Goal: Navigation & Orientation: Find specific page/section

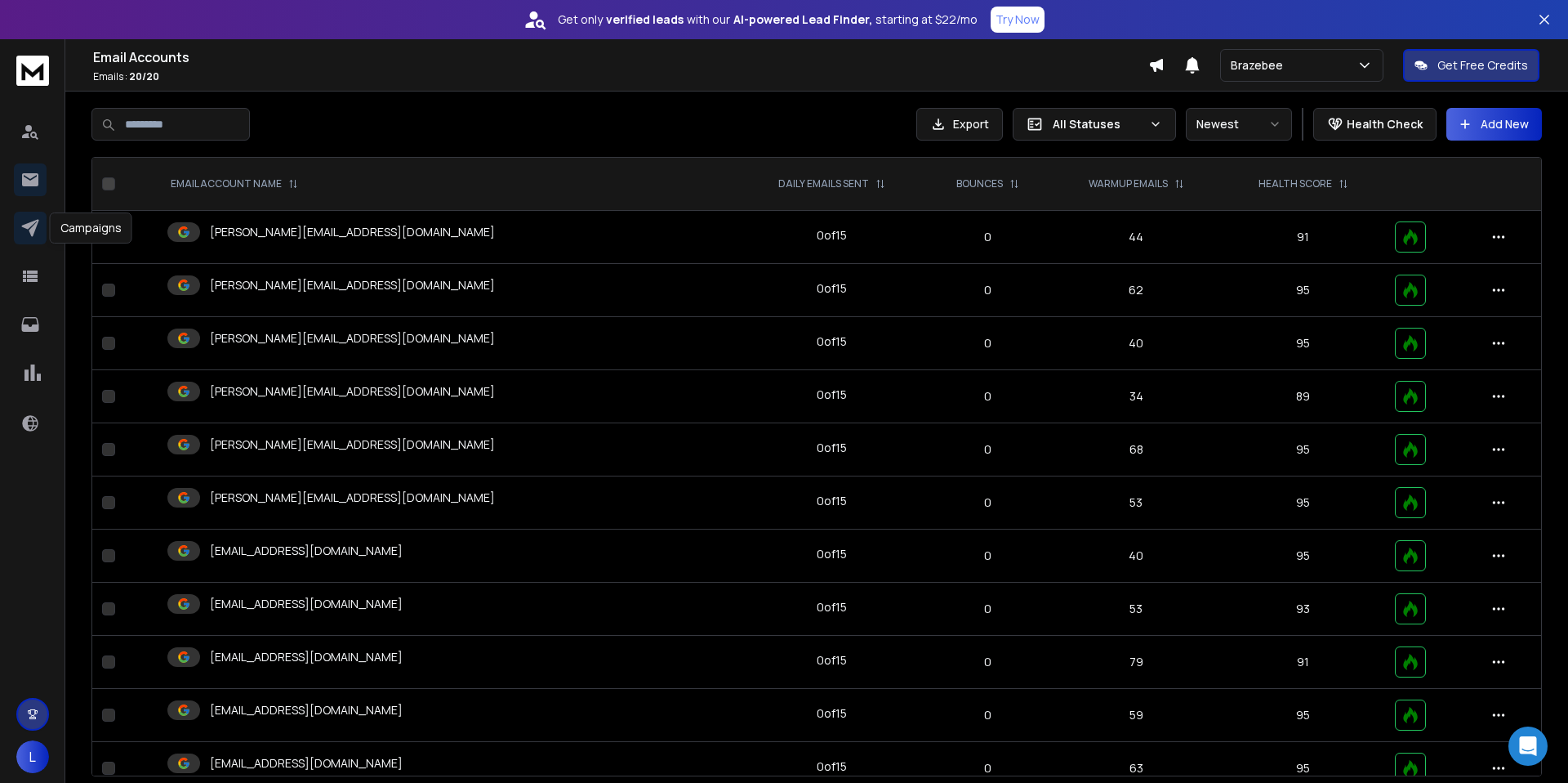
click at [26, 227] on icon at bounding box center [29, 227] width 17 height 17
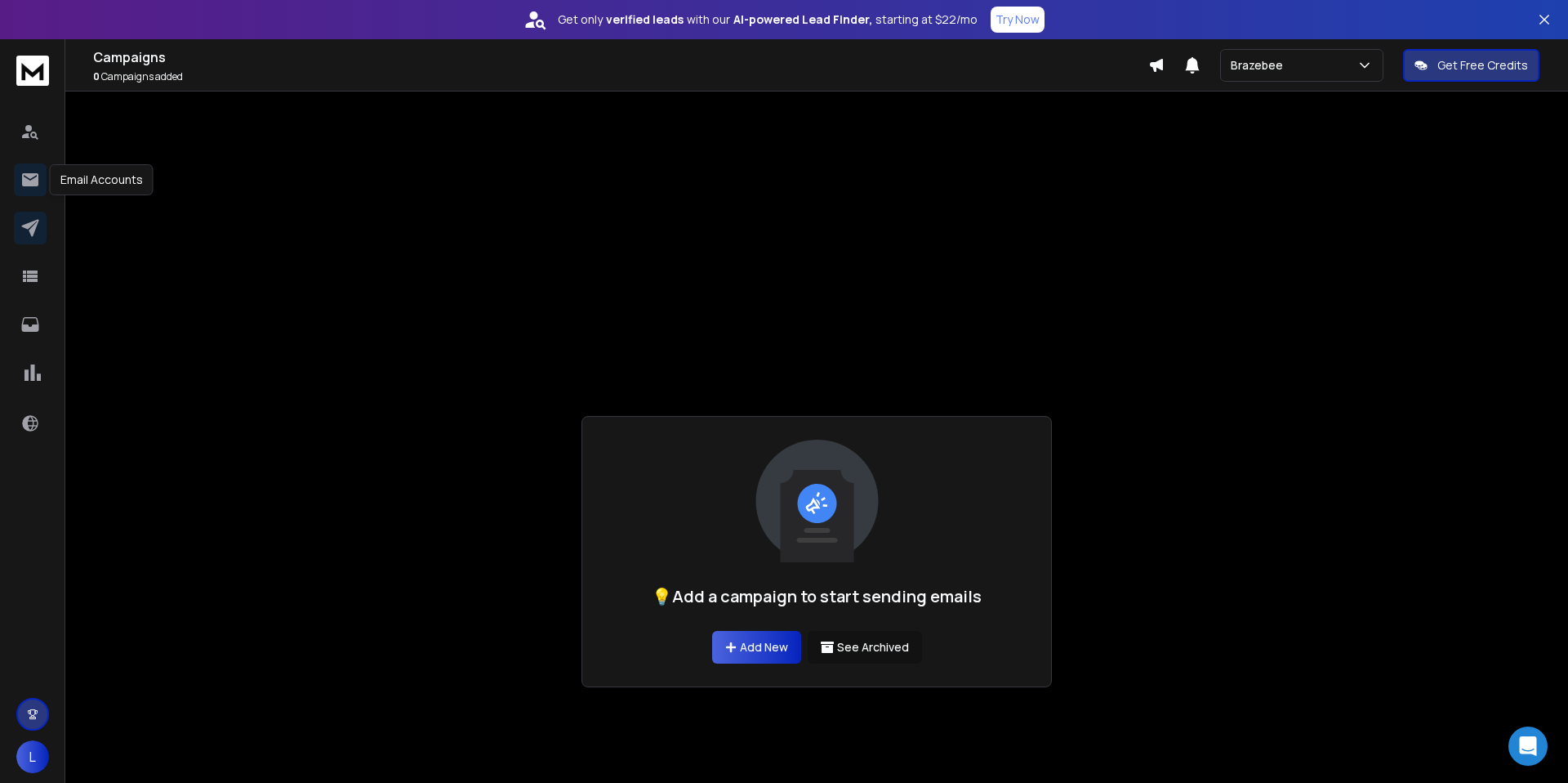
click at [26, 182] on icon at bounding box center [29, 179] width 17 height 13
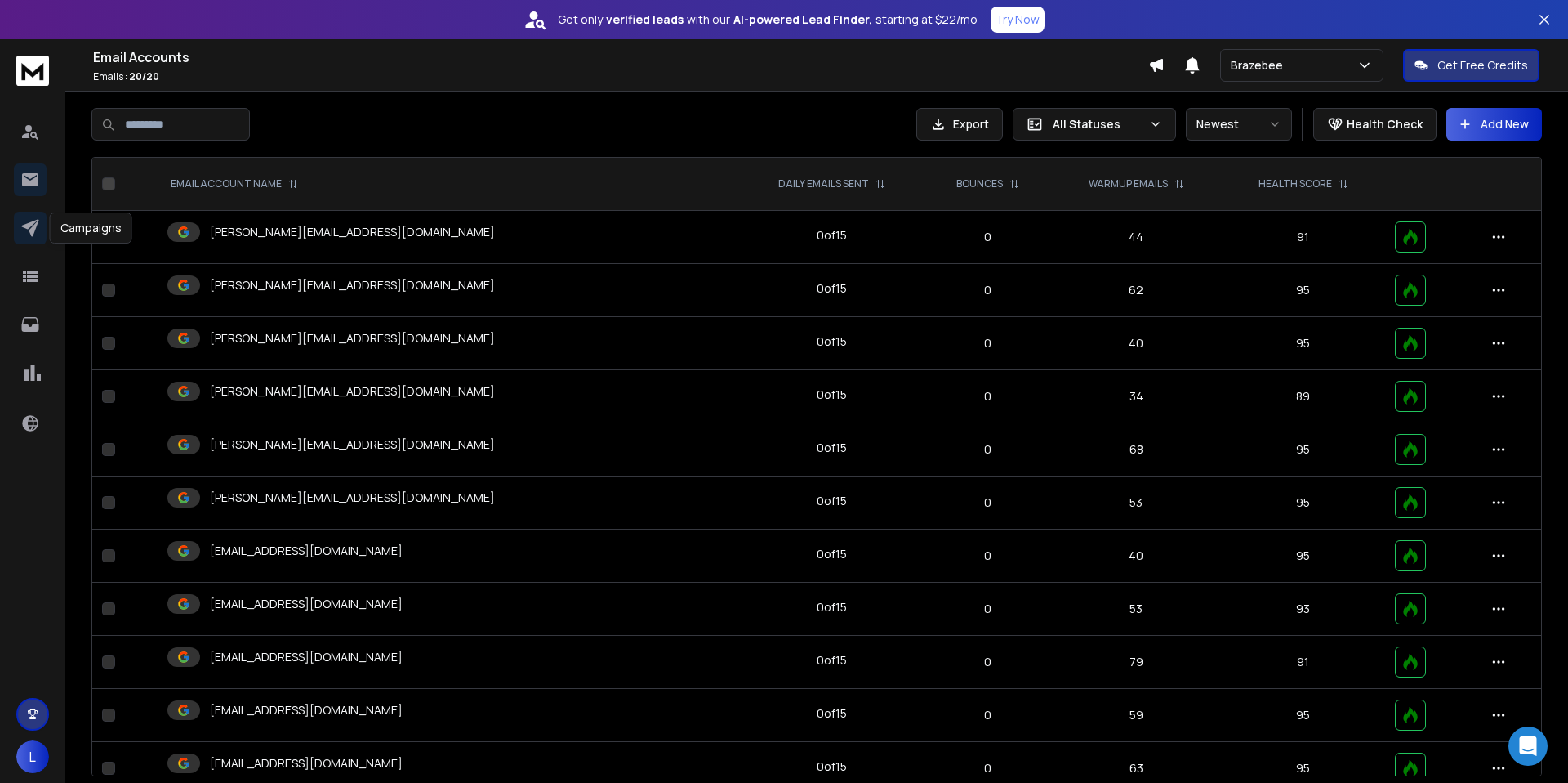
click at [34, 230] on icon at bounding box center [29, 227] width 17 height 17
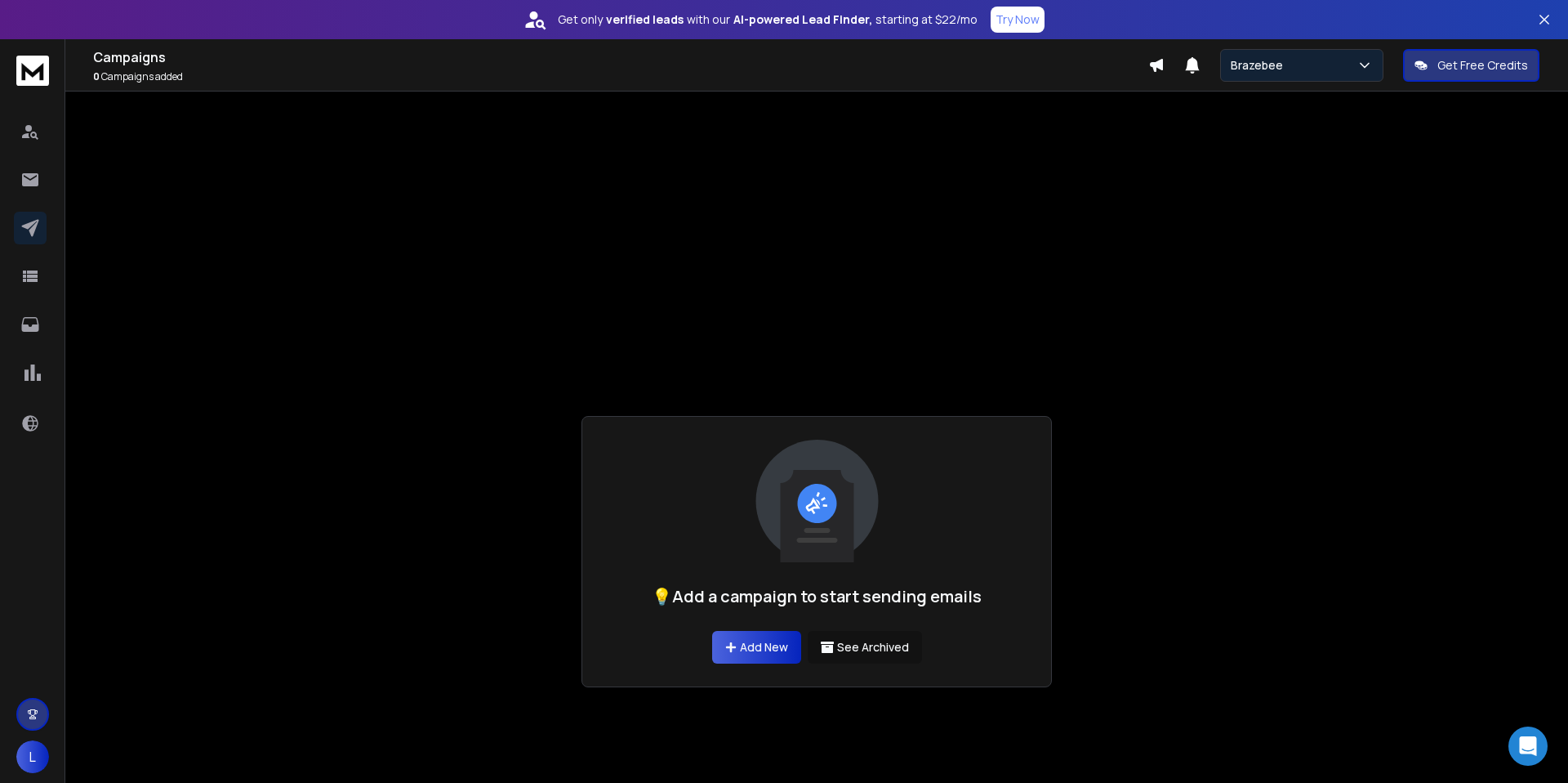
click at [1290, 67] on p "Brazebee" at bounding box center [1261, 65] width 59 height 17
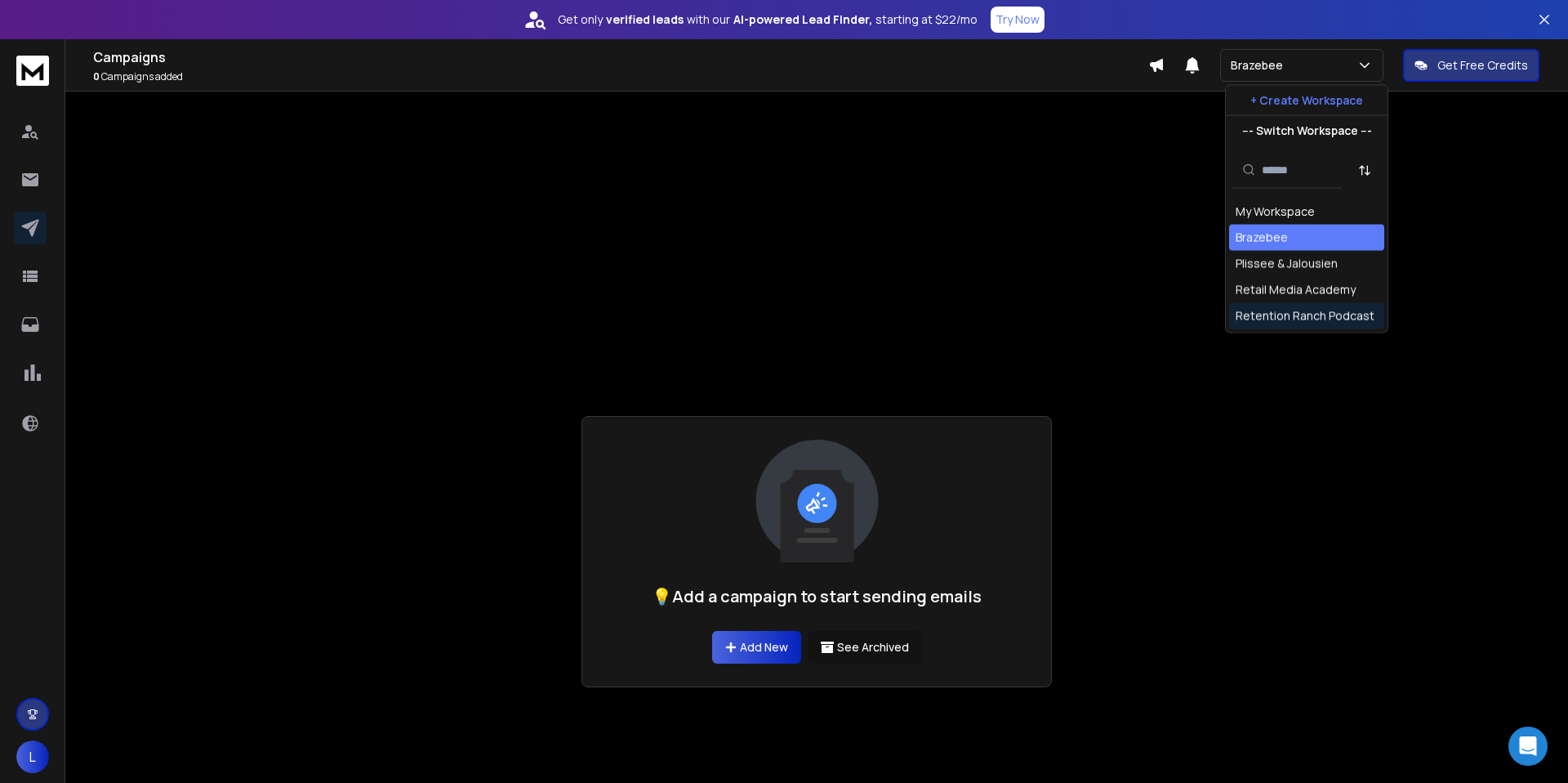
click at [1262, 320] on div "Retention Ranch Podcast" at bounding box center [1306, 316] width 139 height 17
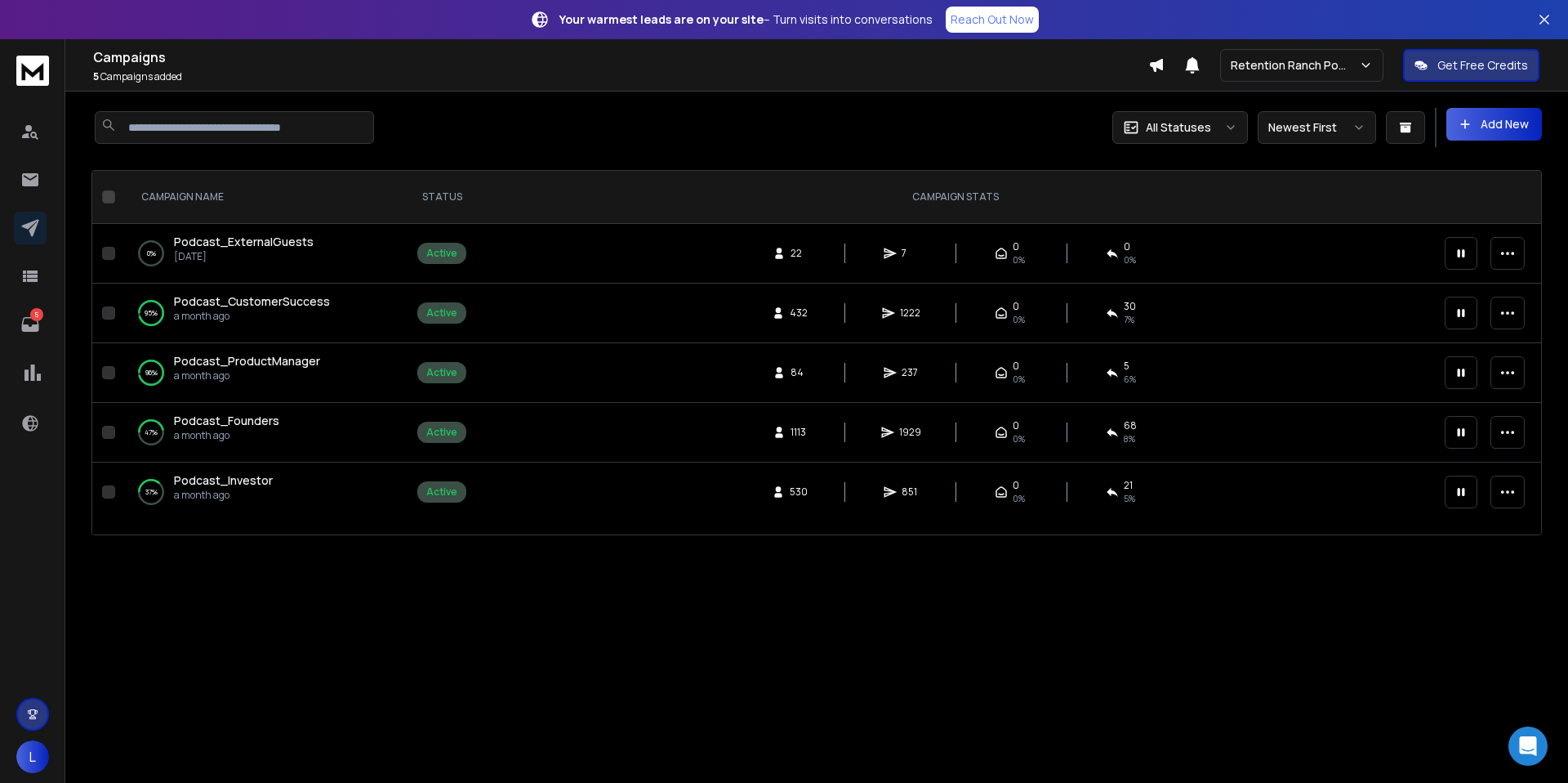
click at [199, 244] on span "Podcast_ExternalGuests" at bounding box center [243, 241] width 139 height 16
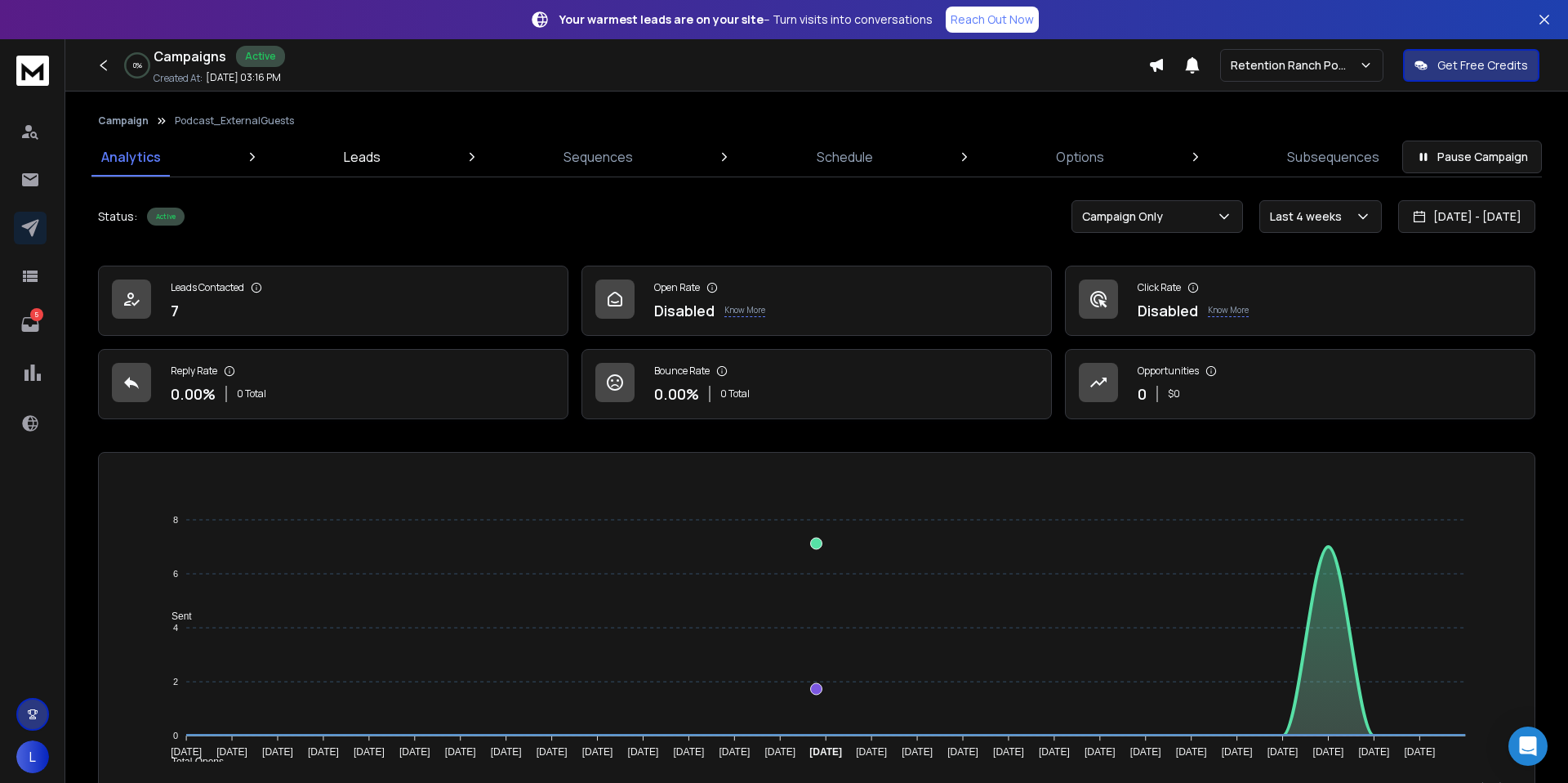
click at [354, 158] on p "Leads" at bounding box center [361, 157] width 36 height 20
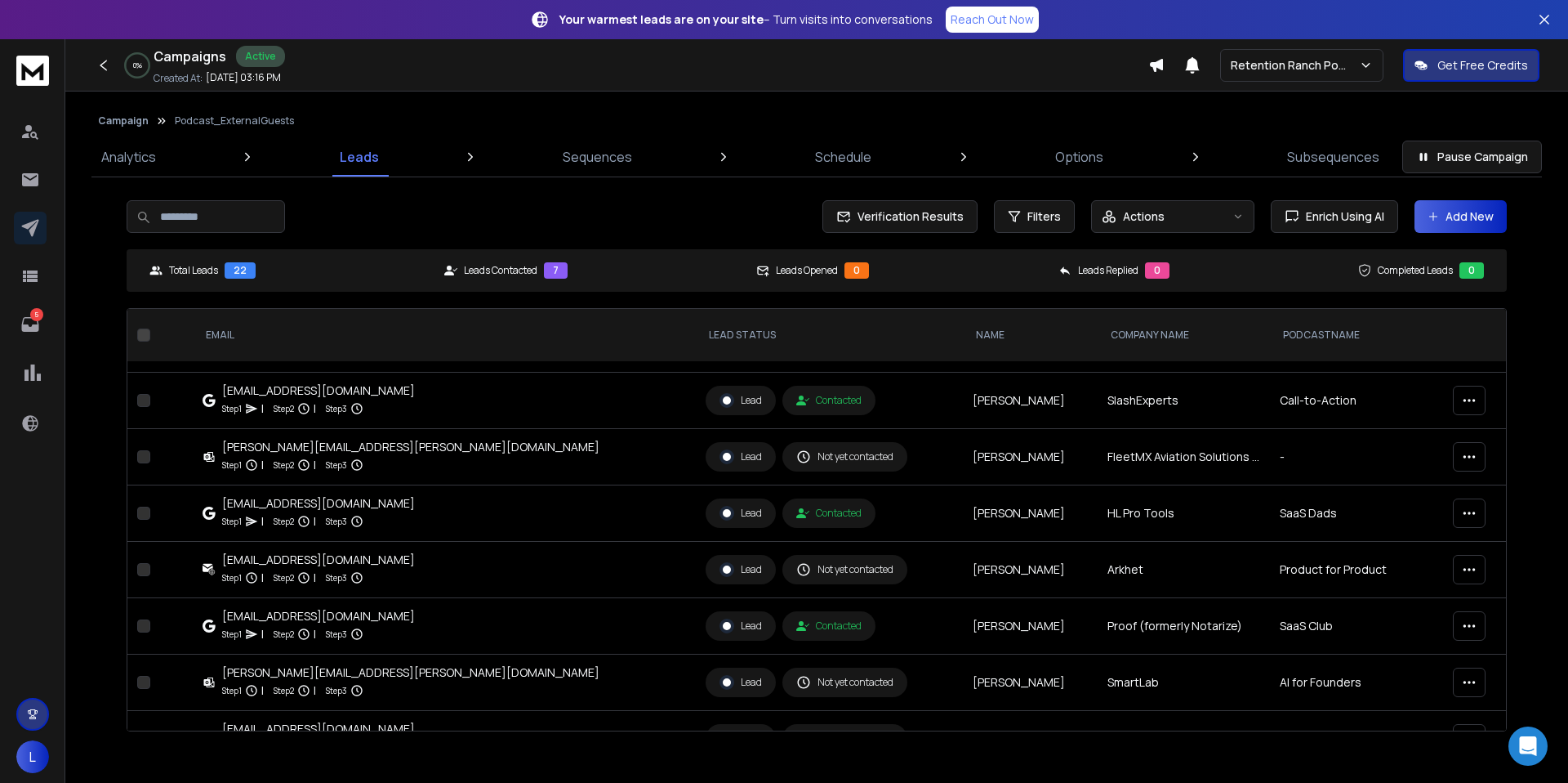
scroll to position [202, 0]
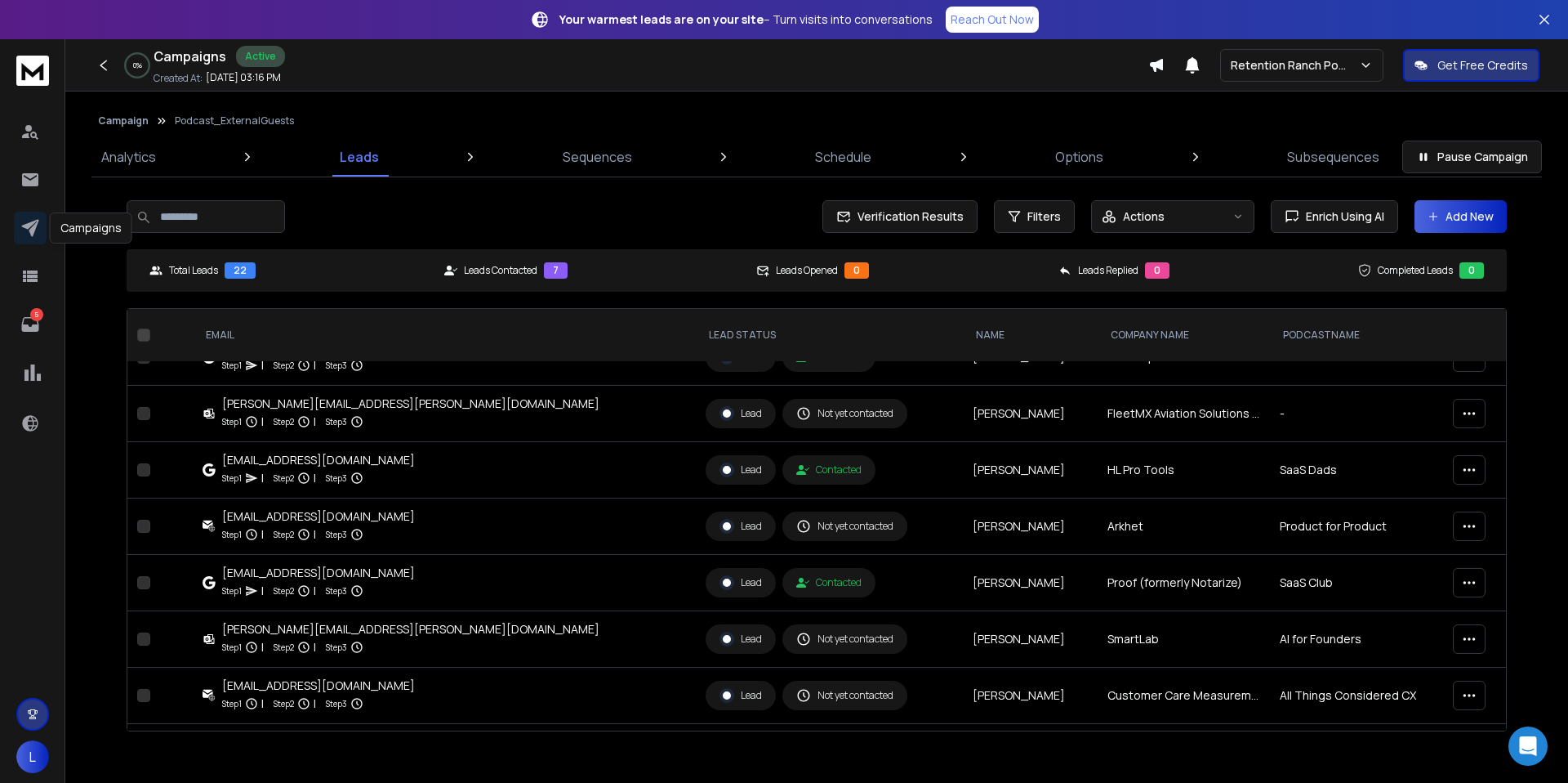
click at [34, 233] on icon at bounding box center [30, 228] width 20 height 20
